Goal: Task Accomplishment & Management: Manage account settings

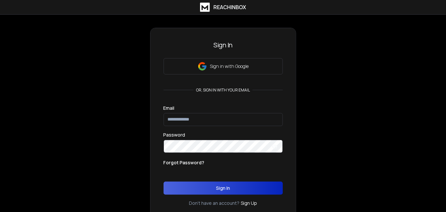
scroll to position [1, 0]
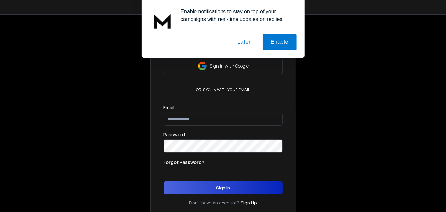
click at [210, 119] on input "email" at bounding box center [223, 119] width 119 height 13
click at [67, 98] on div "Welcome to ReachInbox 10x your leads, meetings and deals. Sign In Sign in with …" at bounding box center [223, 134] width 446 height 212
click at [226, 116] on input "email" at bounding box center [223, 119] width 119 height 13
paste input "**********"
type input "**********"
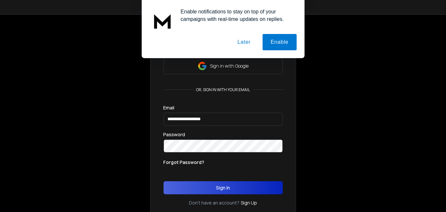
click at [273, 145] on icon at bounding box center [275, 146] width 6 height 4
click at [234, 187] on button "Sign In" at bounding box center [223, 187] width 119 height 13
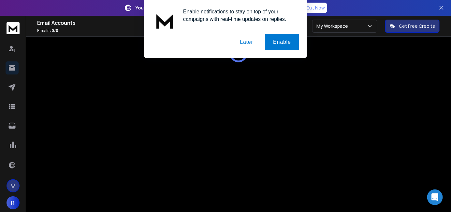
click at [247, 39] on button "Later" at bounding box center [246, 42] width 29 height 16
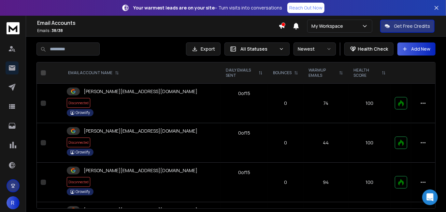
scroll to position [4, 0]
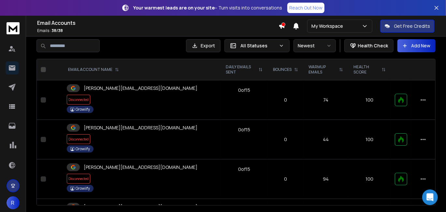
click at [417, 44] on button "Add New" at bounding box center [417, 45] width 38 height 13
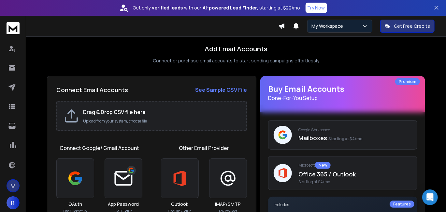
click at [338, 25] on p "My Workspace" at bounding box center [329, 26] width 34 height 7
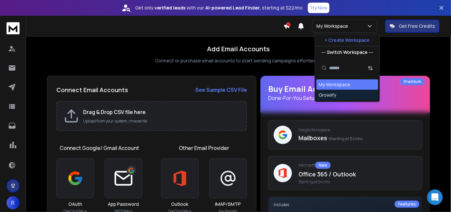
drag, startPoint x: 99, startPoint y: 47, endPoint x: 104, endPoint y: 46, distance: 5.5
click at [99, 47] on div "Add Email Accounts Connect or purchase email accounts to start sending campaign…" at bounding box center [238, 54] width 425 height 20
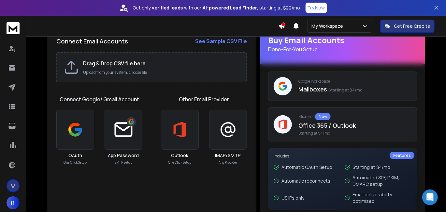
scroll to position [70, 0]
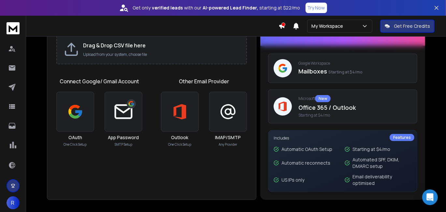
click at [183, 109] on icon at bounding box center [179, 111] width 13 height 15
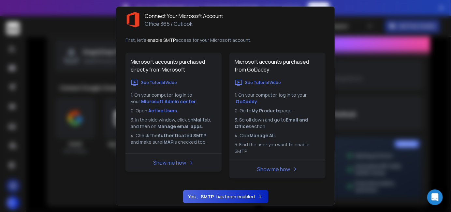
scroll to position [23, 0]
click at [225, 191] on button "Yes , SMTP has been enabled" at bounding box center [225, 195] width 85 height 13
